Goal: Task Accomplishment & Management: Manage account settings

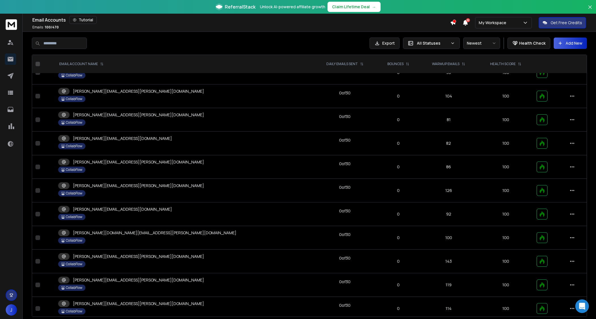
scroll to position [941, 0]
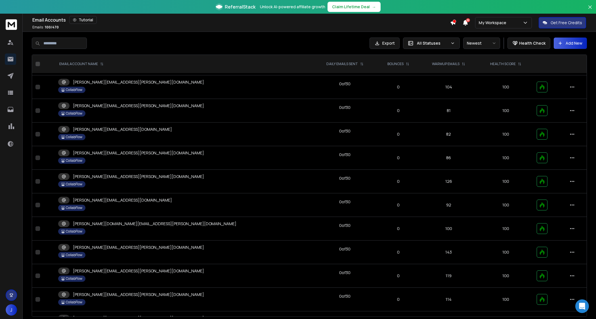
click at [503, 30] on div "Email Accounts Tutorial Emails : 100 / 470 50 My Workspace Get Free Credits" at bounding box center [298, 23] width 596 height 18
click at [502, 26] on button "My Workspace" at bounding box center [503, 22] width 57 height 11
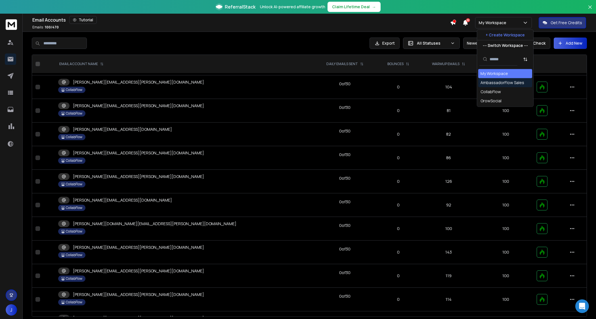
click at [487, 85] on div "AmbassadorFlow Sales" at bounding box center [503, 83] width 44 height 6
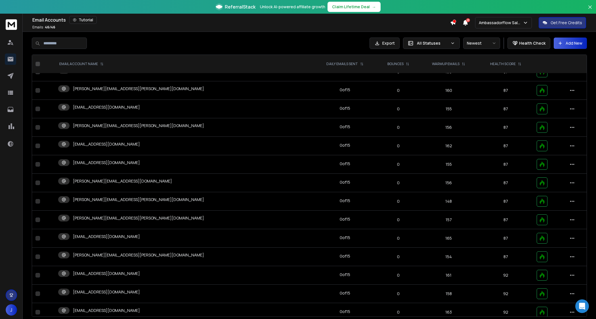
scroll to position [605, 0]
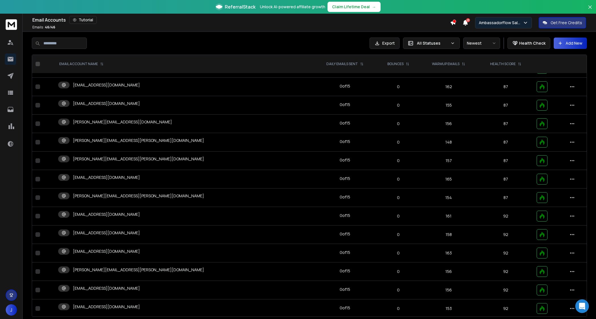
click at [493, 19] on button "AmbassadorFlow Sales" at bounding box center [503, 22] width 57 height 11
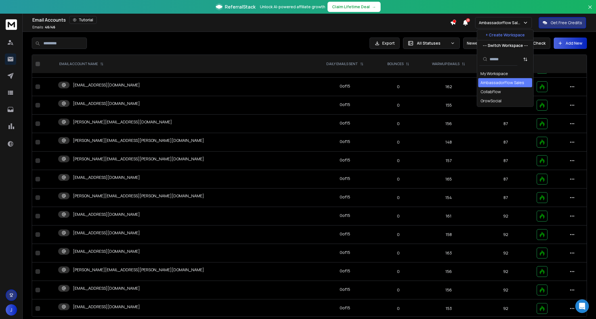
click at [491, 87] on div "CollabFlow" at bounding box center [505, 91] width 54 height 9
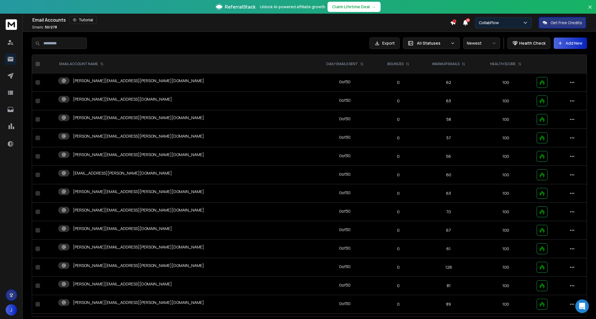
click at [499, 27] on button "CollabFlow" at bounding box center [503, 22] width 57 height 11
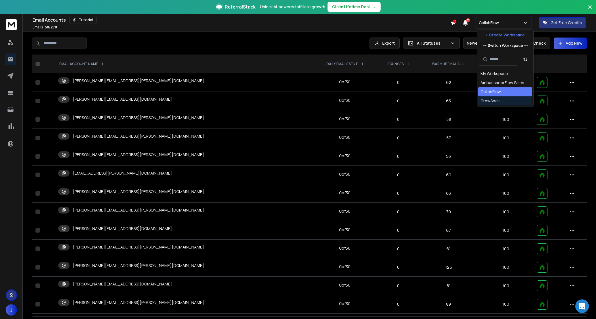
click at [490, 100] on div "GrowSocial" at bounding box center [491, 101] width 21 height 6
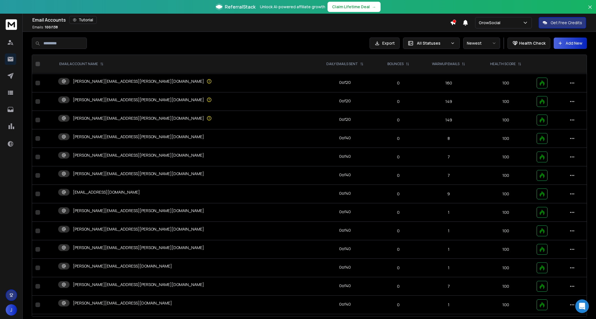
scroll to position [1219, 0]
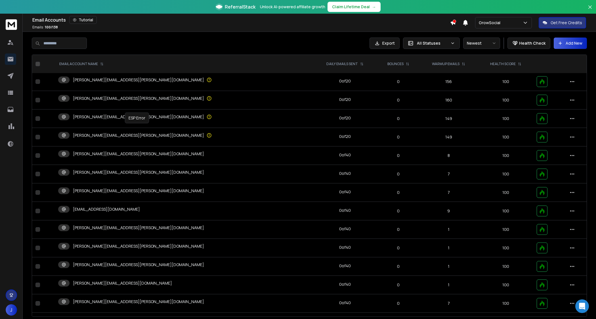
click at [207, 133] on icon at bounding box center [209, 135] width 4 height 4
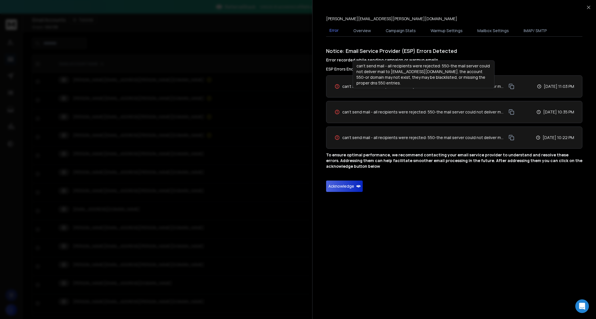
click at [510, 86] on icon at bounding box center [512, 86] width 6 height 6
